Goal: Navigation & Orientation: Find specific page/section

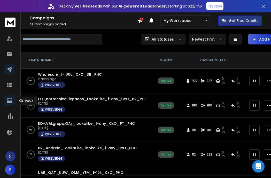
click at [7, 99] on icon at bounding box center [9, 101] width 6 height 6
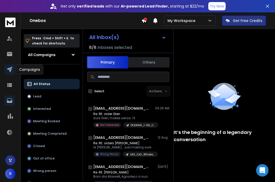
click at [9, 69] on icon at bounding box center [9, 69] width 5 height 5
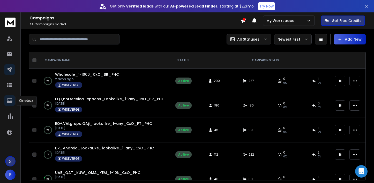
click at [12, 100] on icon at bounding box center [9, 101] width 6 height 6
